Goal: Information Seeking & Learning: Find specific fact

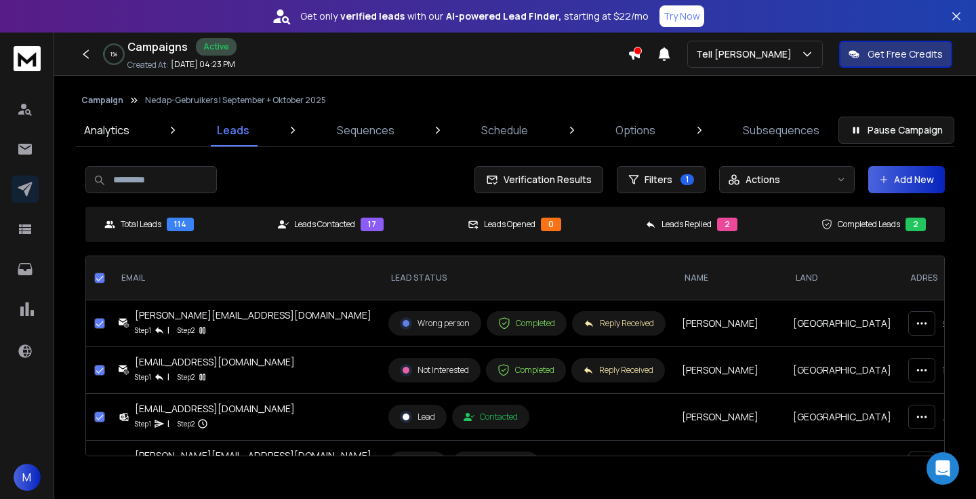
scroll to position [650, 0]
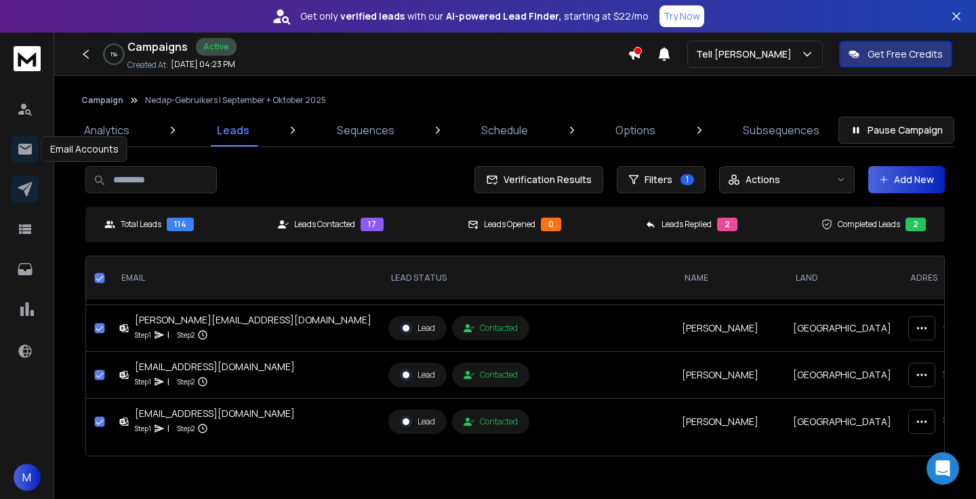
click at [28, 161] on link at bounding box center [25, 149] width 27 height 27
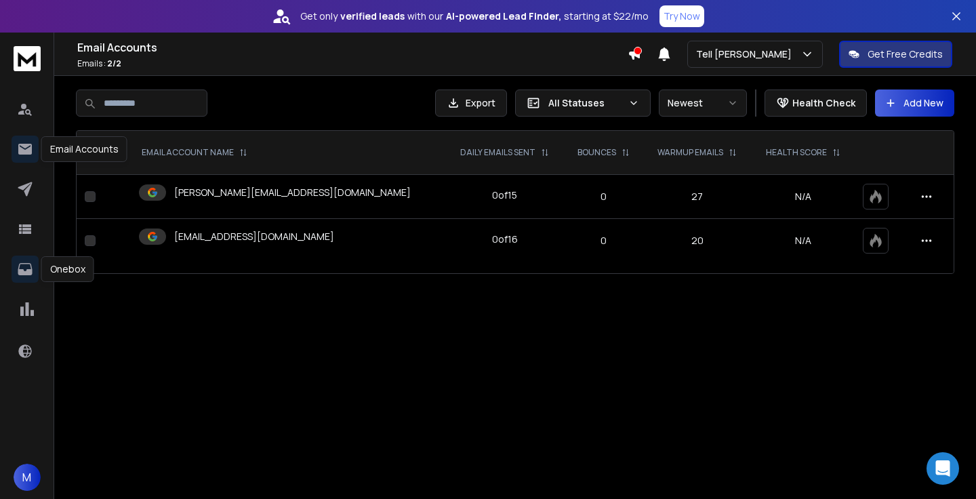
click at [24, 267] on icon at bounding box center [25, 269] width 16 height 16
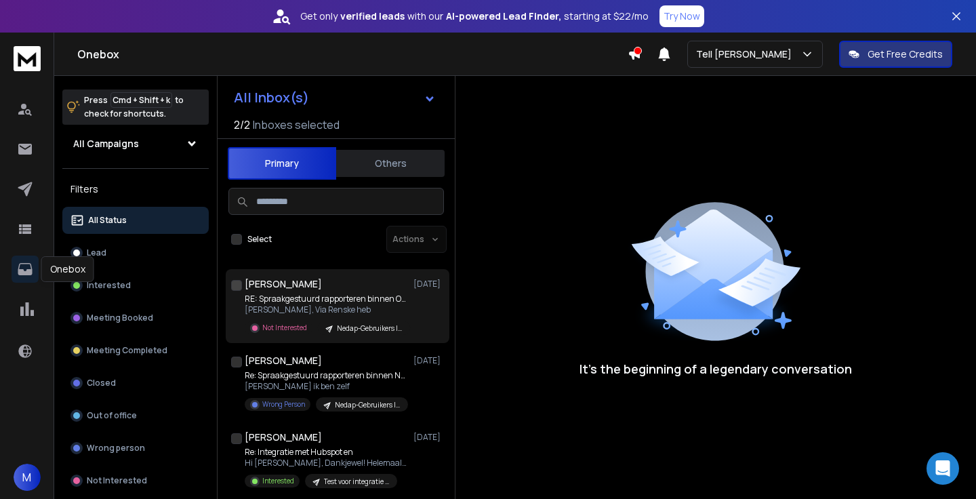
click at [321, 300] on p "RE: Spraakgestuurd rapporteren binnen Ons®" at bounding box center [326, 299] width 163 height 11
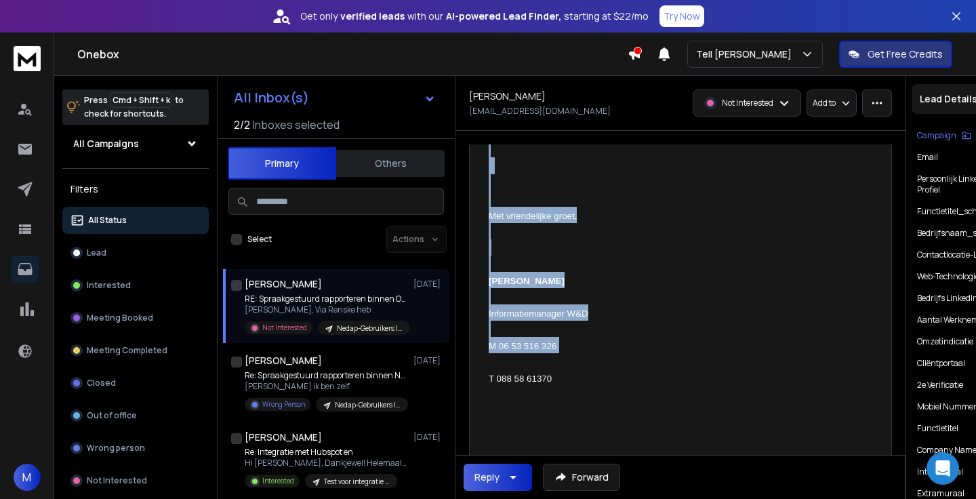
scroll to position [559, 0]
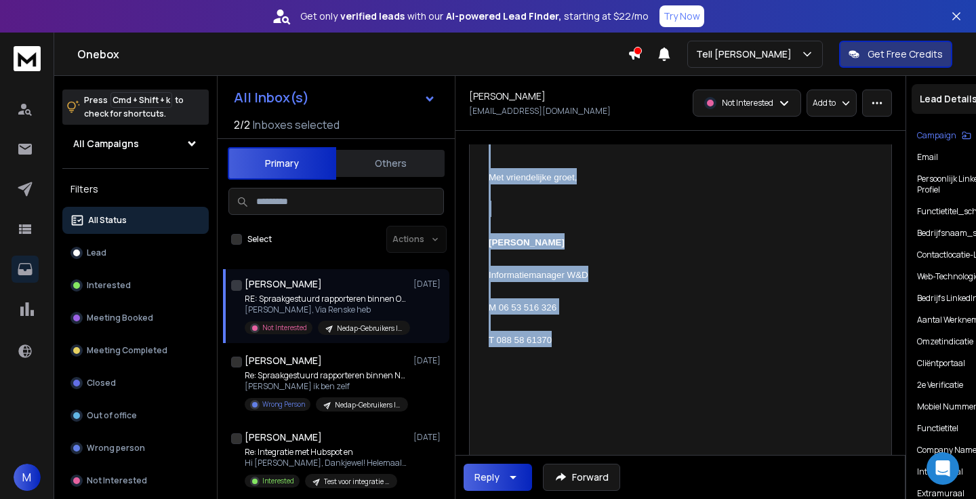
drag, startPoint x: 484, startPoint y: 205, endPoint x: 778, endPoint y: 357, distance: 330.8
copy div "RE: Spraakgestuurd rapporteren binnen Ons® Dossier voor Visio [DATE] : 10:36 am…"
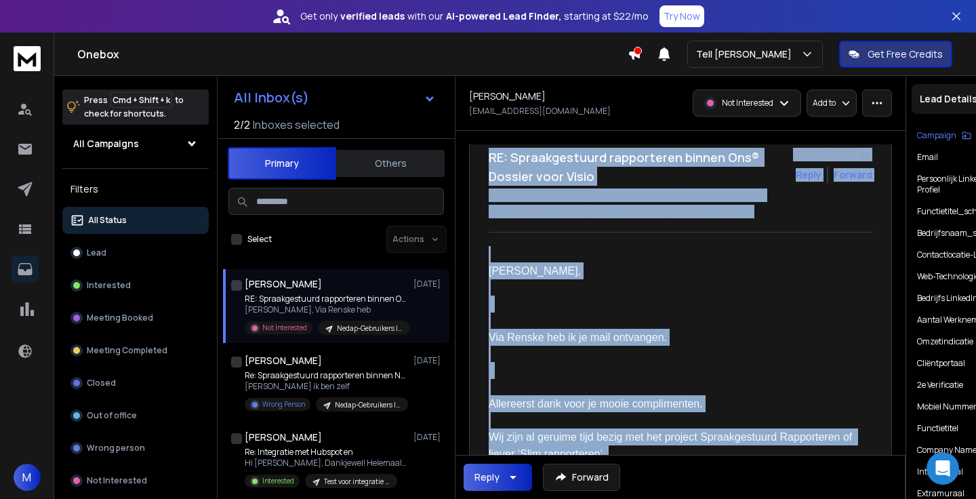
scroll to position [0, 0]
